Goal: Navigation & Orientation: Find specific page/section

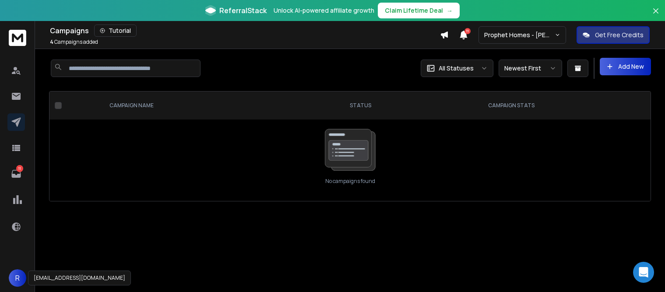
click at [12, 276] on span "R" at bounding box center [18, 278] width 18 height 18
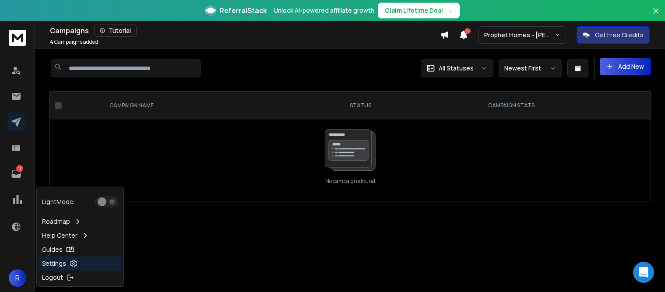
click at [59, 265] on p "Settings" at bounding box center [54, 263] width 24 height 9
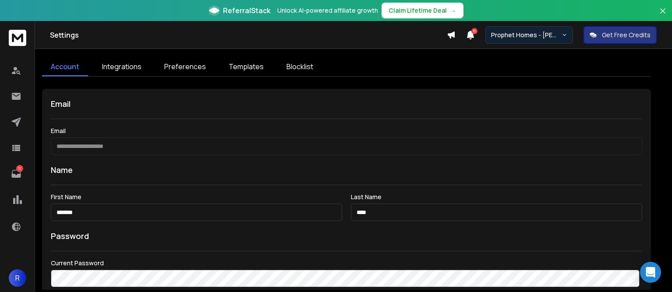
click at [564, 35] on icon "button" at bounding box center [564, 35] width 6 height 9
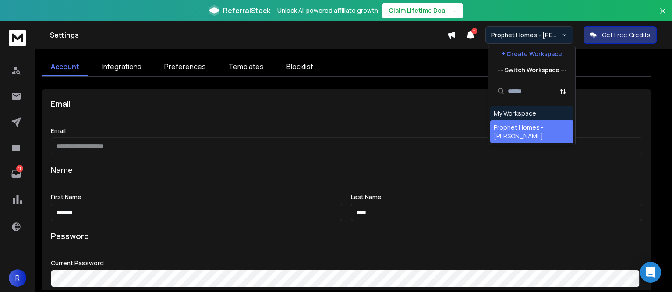
click at [564, 35] on icon "button" at bounding box center [564, 35] width 6 height 9
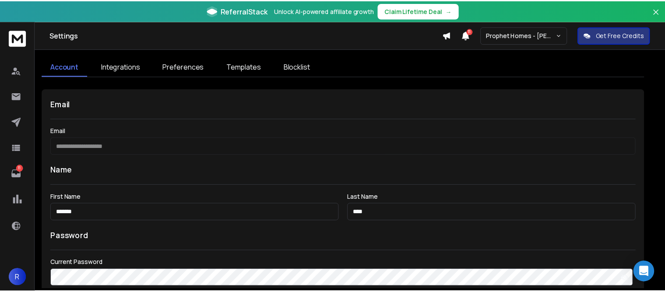
scroll to position [42, 0]
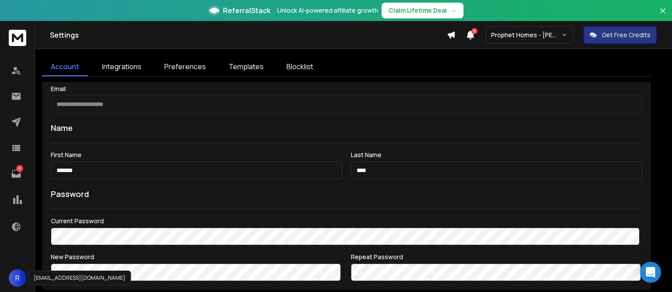
click at [18, 279] on span "R" at bounding box center [18, 278] width 18 height 18
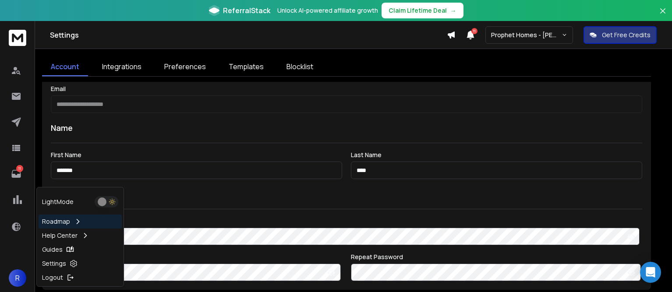
click at [18, 31] on icon at bounding box center [18, 38] width 18 height 16
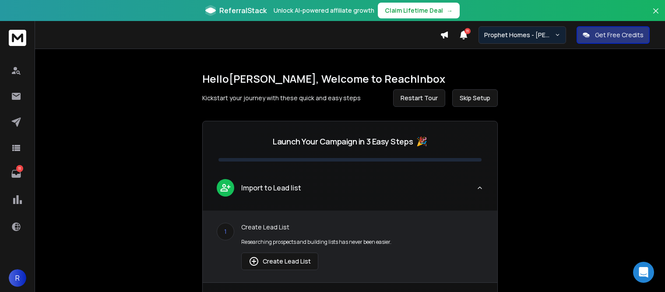
click at [553, 35] on p "Prophet Homes - [PERSON_NAME]" at bounding box center [519, 35] width 70 height 9
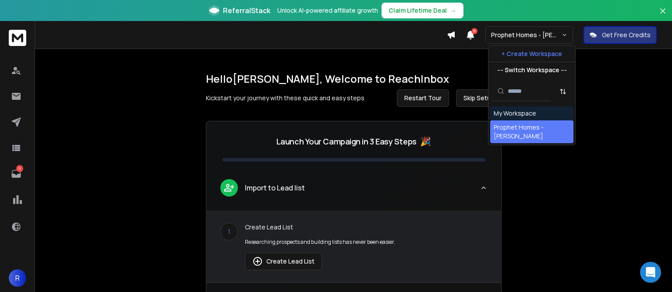
click at [527, 95] on input "text" at bounding box center [526, 90] width 38 height 19
click at [620, 90] on div "Hello [PERSON_NAME] , Welcome to ReachInbox Kickstart your journey with these q…" at bounding box center [353, 227] width 609 height 338
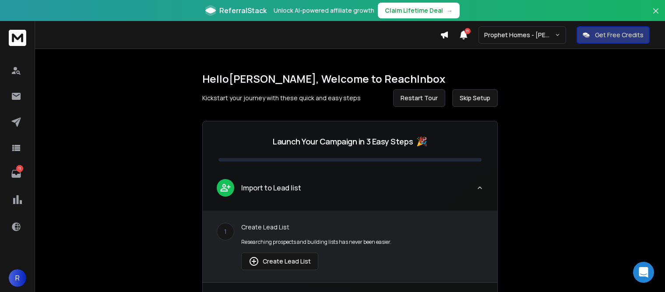
click at [659, 11] on icon "Close banner" at bounding box center [656, 11] width 8 height 8
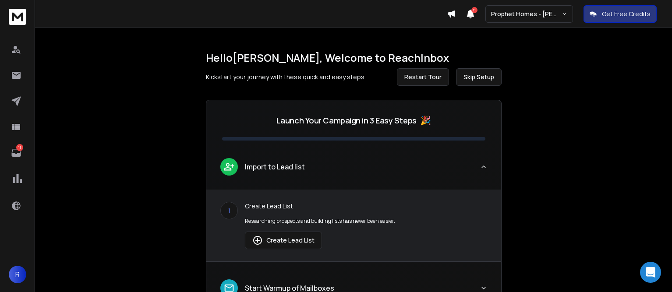
click at [13, 20] on icon at bounding box center [18, 17] width 18 height 16
click at [16, 207] on icon at bounding box center [16, 206] width 11 height 11
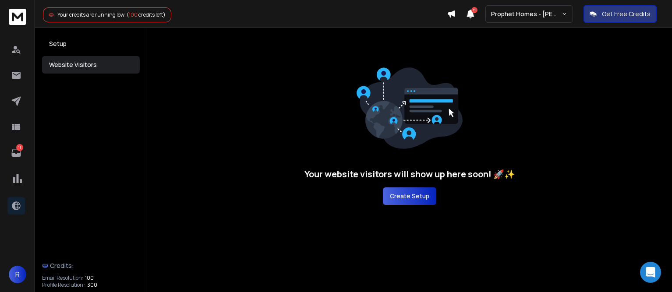
click at [21, 19] on icon at bounding box center [18, 17] width 18 height 16
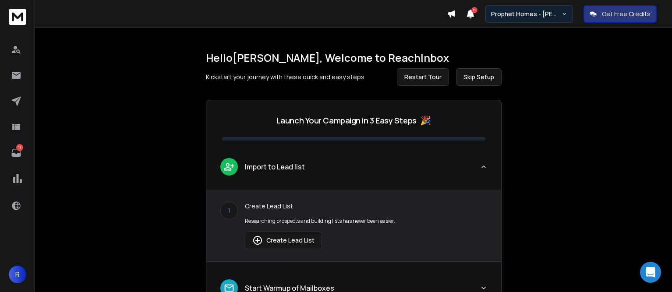
click at [555, 14] on p "Prophet Homes - [PERSON_NAME]" at bounding box center [526, 14] width 70 height 9
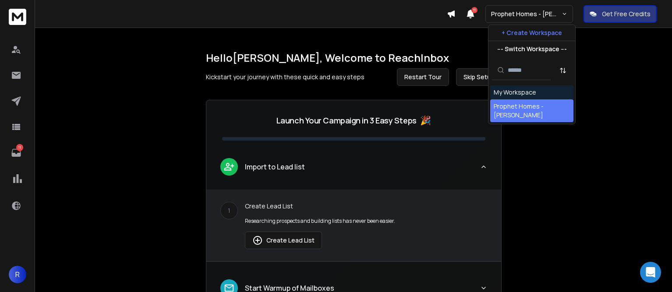
click at [631, 175] on div "Hello [PERSON_NAME] , Welcome to ReachInbox Kickstart your journey with these q…" at bounding box center [353, 206] width 609 height 338
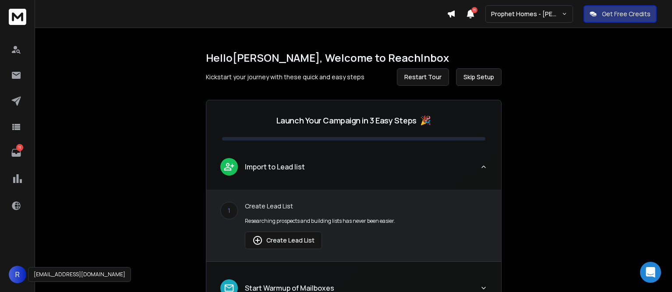
click at [24, 273] on span "R" at bounding box center [18, 275] width 18 height 18
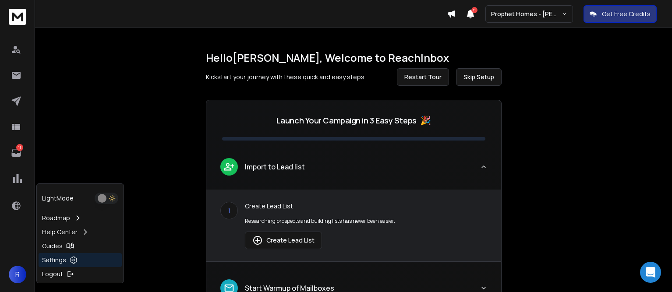
click at [72, 262] on icon at bounding box center [74, 260] width 8 height 8
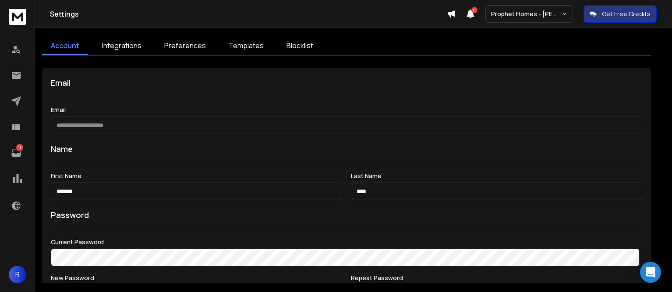
click at [135, 47] on link "Integrations" at bounding box center [121, 46] width 57 height 18
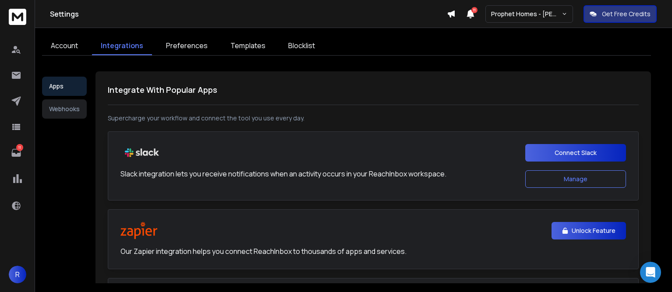
click at [171, 43] on link "Preferences" at bounding box center [186, 46] width 59 height 18
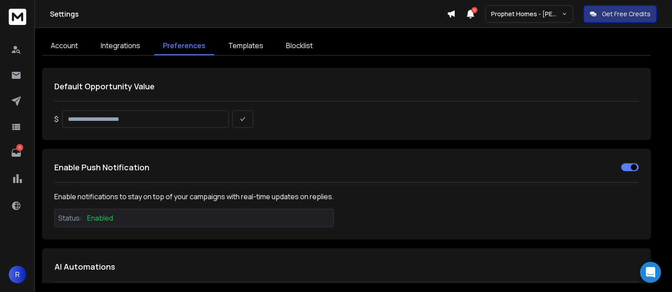
click at [249, 48] on link "Templates" at bounding box center [245, 46] width 53 height 18
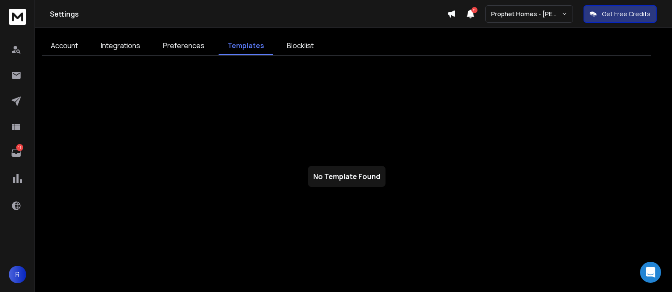
click at [303, 46] on link "Blocklist" at bounding box center [300, 46] width 44 height 18
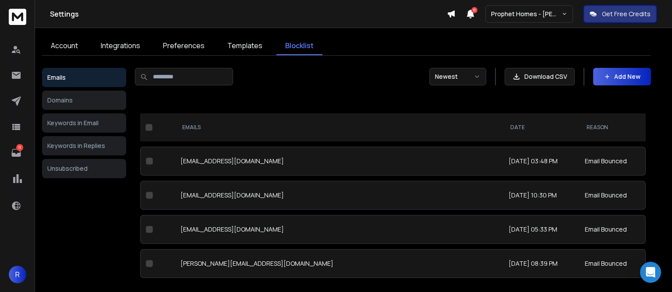
click at [66, 104] on button "Domains" at bounding box center [84, 100] width 84 height 19
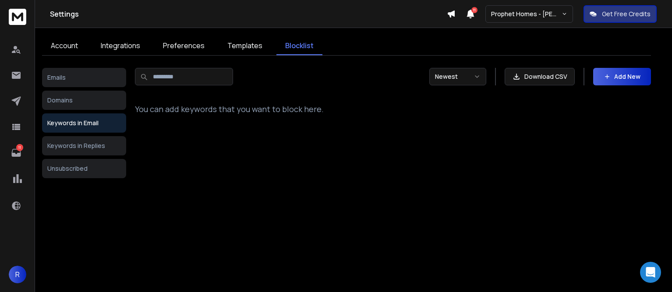
click at [76, 125] on email "Keywords in Email" at bounding box center [84, 122] width 84 height 19
click at [78, 140] on replies "Keywords in Replies" at bounding box center [84, 145] width 84 height 19
click at [78, 162] on button "Unsubscribed" at bounding box center [84, 168] width 84 height 19
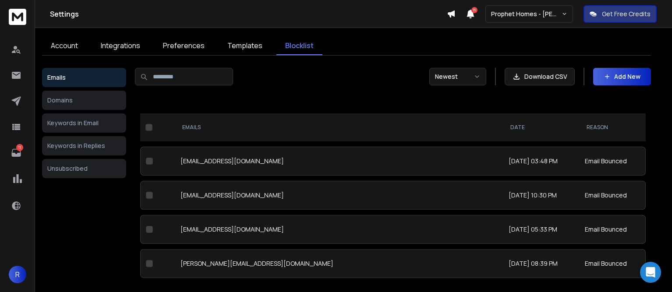
click at [75, 83] on button "Emails" at bounding box center [84, 77] width 84 height 19
click at [60, 46] on link "Account" at bounding box center [64, 46] width 45 height 18
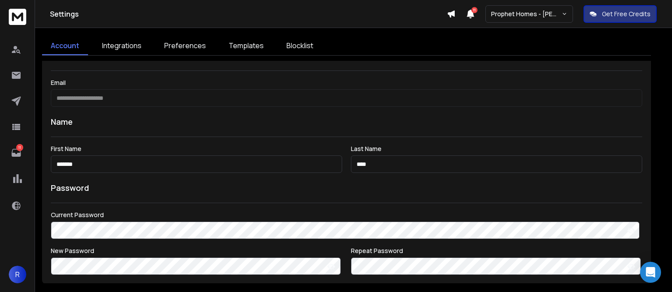
scroll to position [28, 0]
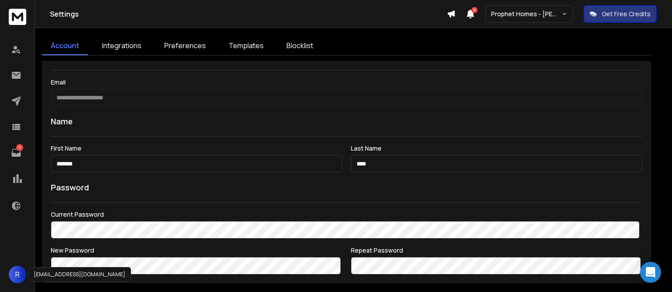
click at [19, 277] on span "R" at bounding box center [18, 275] width 18 height 18
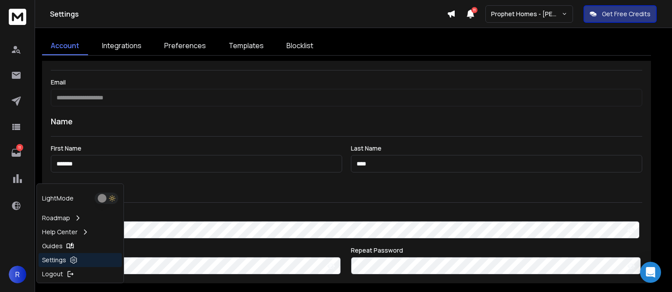
click at [68, 261] on div "Settings" at bounding box center [80, 260] width 83 height 14
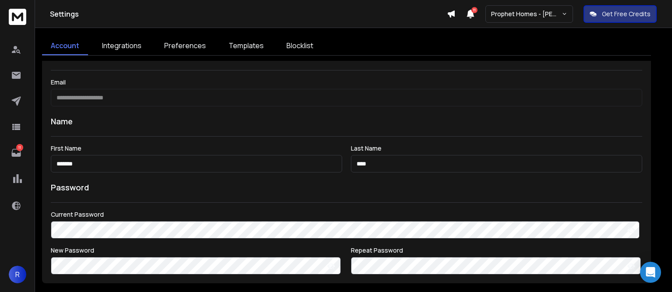
click at [112, 46] on link "Integrations" at bounding box center [121, 46] width 57 height 18
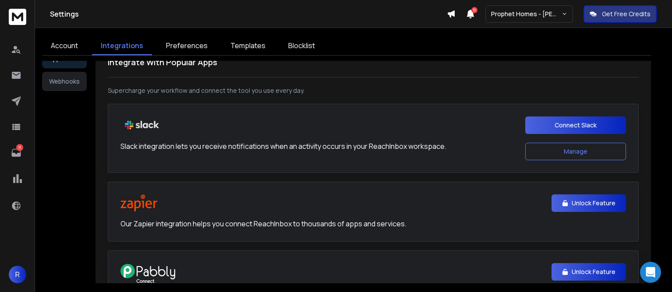
click at [189, 40] on link "Preferences" at bounding box center [186, 46] width 59 height 18
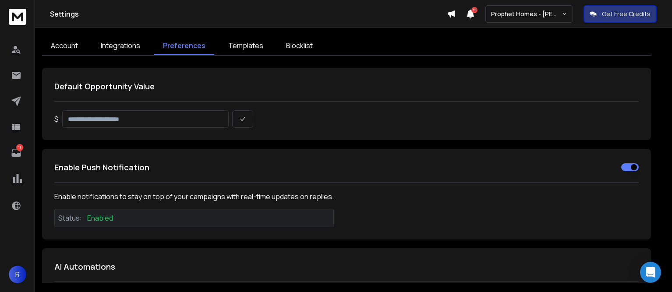
click at [250, 47] on link "Templates" at bounding box center [245, 46] width 53 height 18
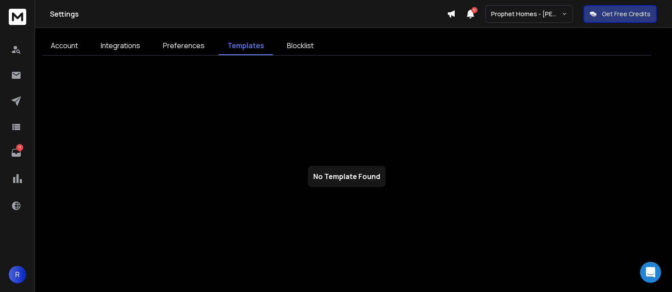
click at [290, 46] on link "Blocklist" at bounding box center [300, 46] width 44 height 18
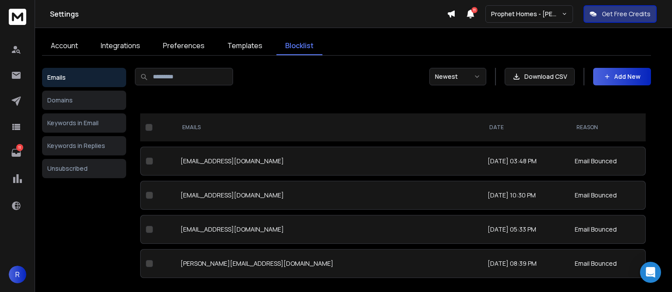
click at [53, 43] on link "Account" at bounding box center [64, 46] width 45 height 18
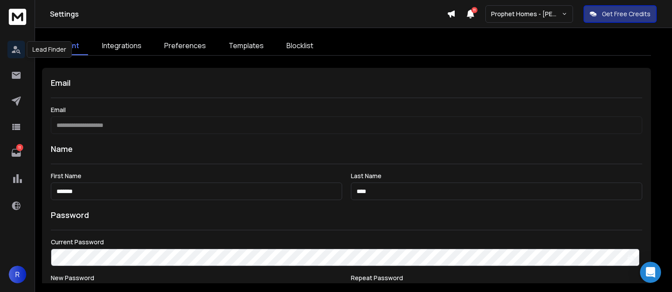
click at [12, 53] on icon at bounding box center [16, 49] width 11 height 11
